Goal: Find specific page/section: Find specific page/section

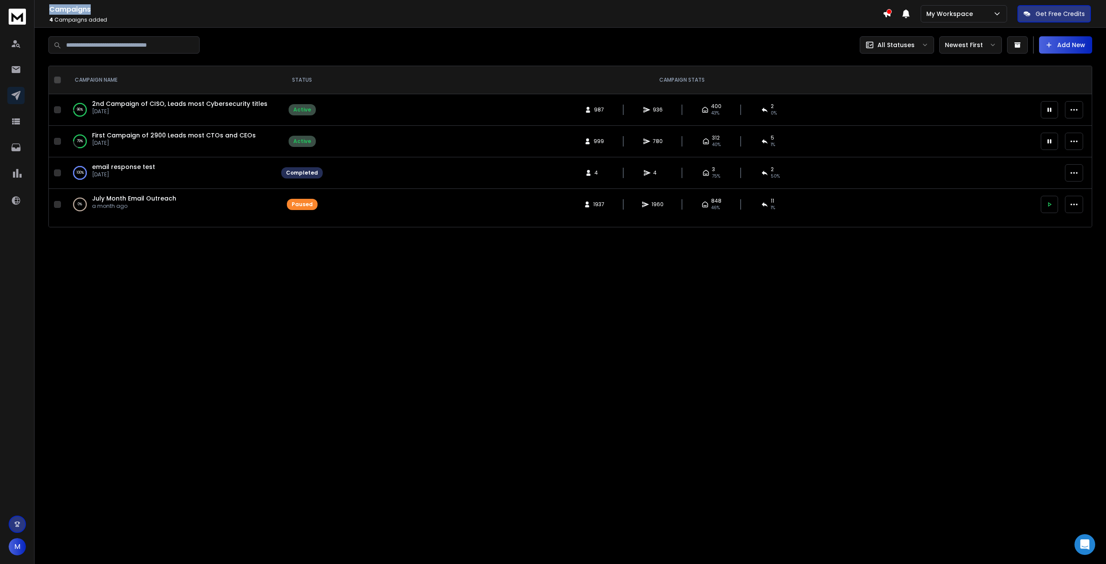
drag, startPoint x: 51, startPoint y: 7, endPoint x: 89, endPoint y: 8, distance: 38.9
click at [89, 8] on h1 "Campaigns" at bounding box center [465, 9] width 833 height 10
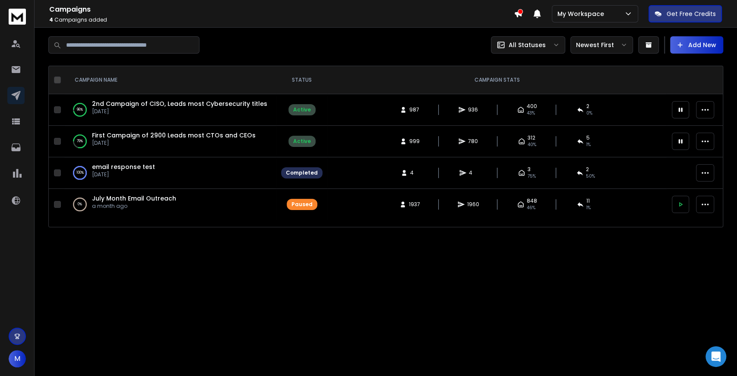
drag, startPoint x: 730, startPoint y: 9, endPoint x: 310, endPoint y: 249, distance: 484.6
click at [310, 249] on div "Get only verified leads with our AI-powered Lead Finder, starting at $22/mo Try…" at bounding box center [368, 188] width 737 height 376
drag, startPoint x: 48, startPoint y: 20, endPoint x: 106, endPoint y: 20, distance: 57.9
click at [106, 20] on div "Campaigns 4 Campaigns added My Workspace Get Free Credits" at bounding box center [368, 14] width 737 height 28
click at [101, 19] on p "4 Campaigns added" at bounding box center [281, 19] width 465 height 7
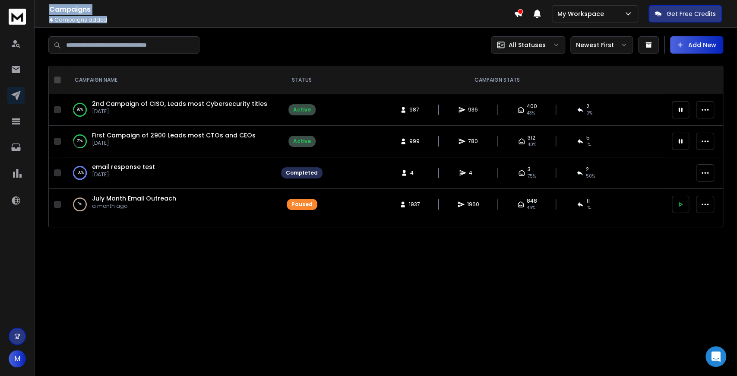
drag, startPoint x: 104, startPoint y: 19, endPoint x: 51, endPoint y: 7, distance: 54.0
click at [51, 7] on div "Campaigns 4 Campaigns added" at bounding box center [281, 13] width 465 height 19
click at [51, 7] on h1 "Campaigns" at bounding box center [281, 9] width 465 height 10
drag, startPoint x: 51, startPoint y: 7, endPoint x: 100, endPoint y: 18, distance: 50.4
click at [100, 18] on div "Campaigns 4 Campaigns added" at bounding box center [281, 13] width 465 height 19
